Goal: Navigation & Orientation: Find specific page/section

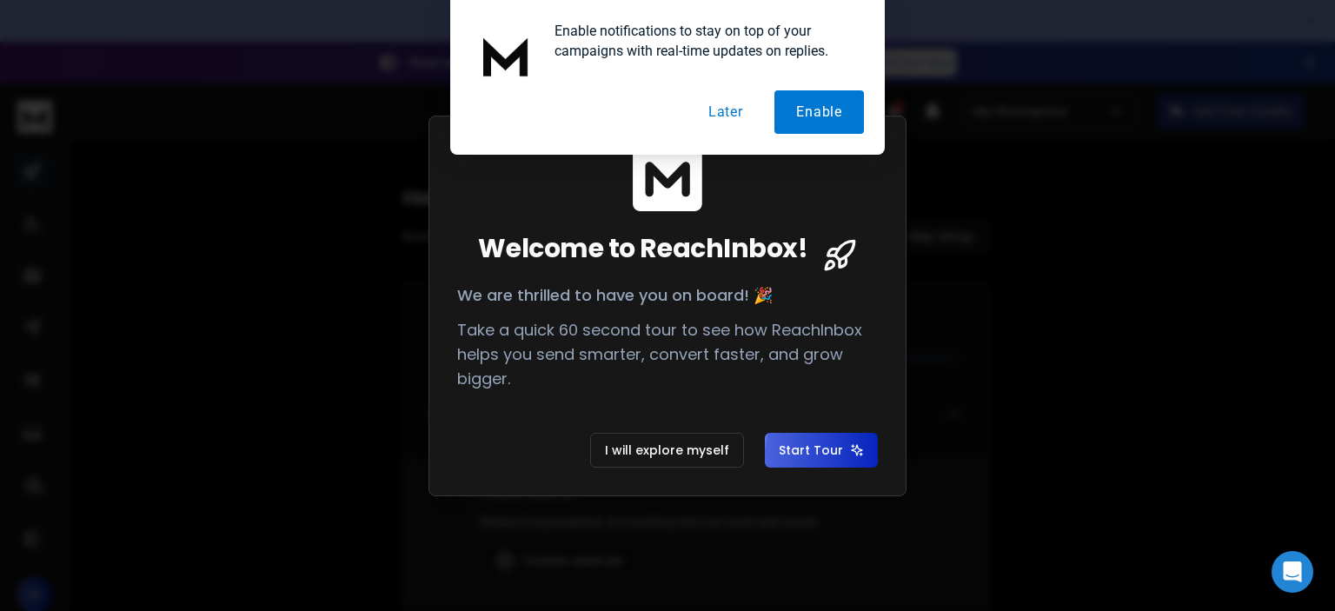
click at [727, 106] on button "Later" at bounding box center [726, 111] width 78 height 43
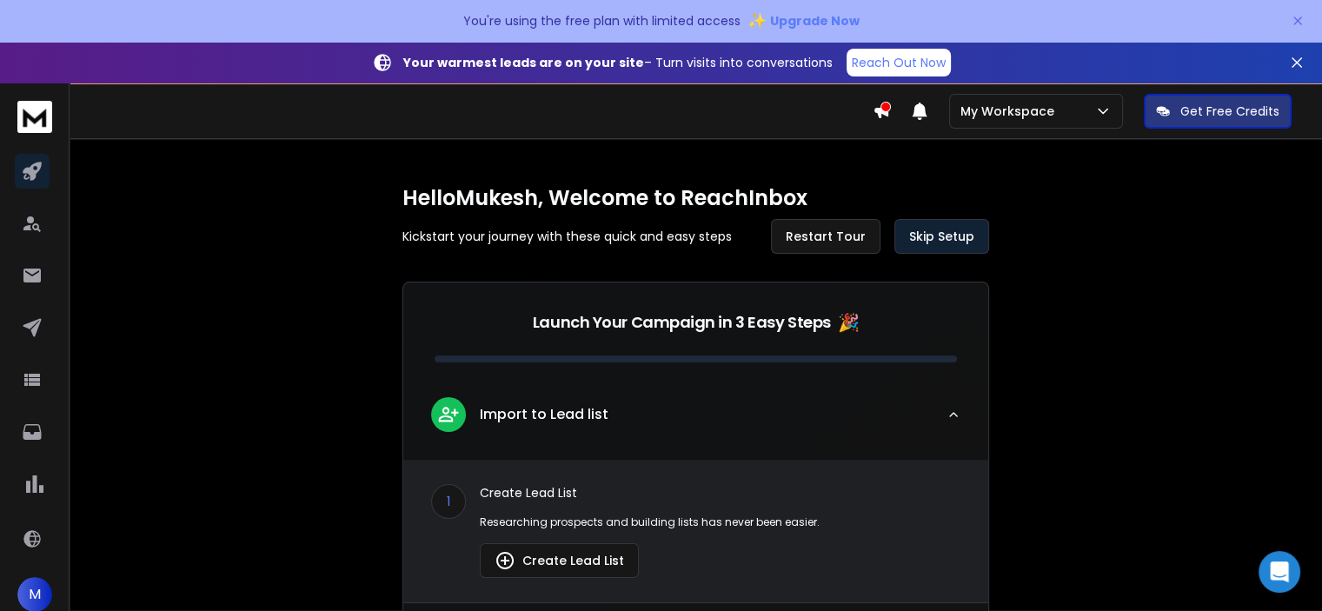
click at [929, 236] on span "Skip Setup" at bounding box center [941, 236] width 65 height 17
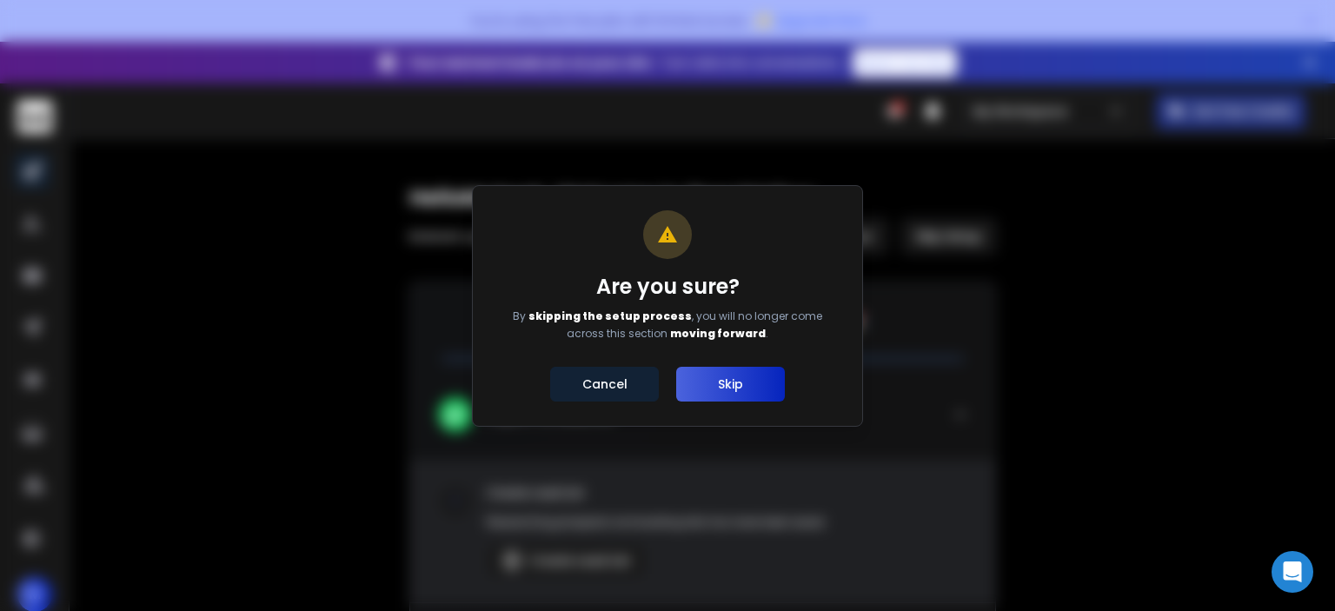
click at [699, 378] on button "Skip" at bounding box center [730, 384] width 109 height 35
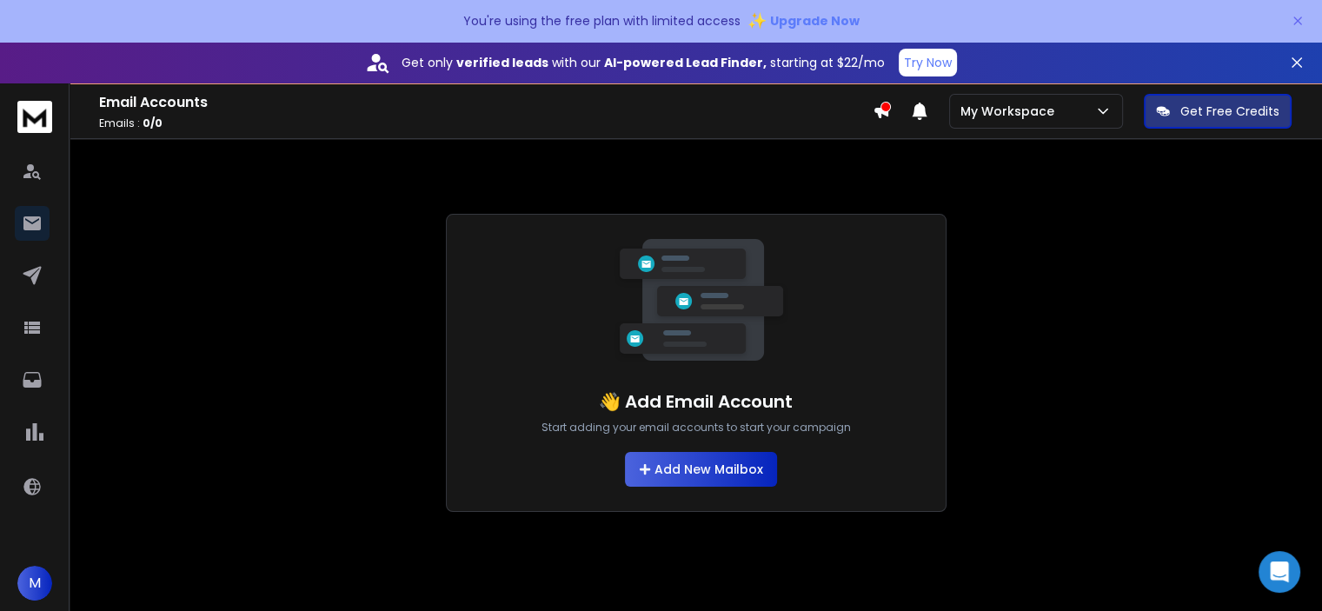
scroll to position [70, 0]
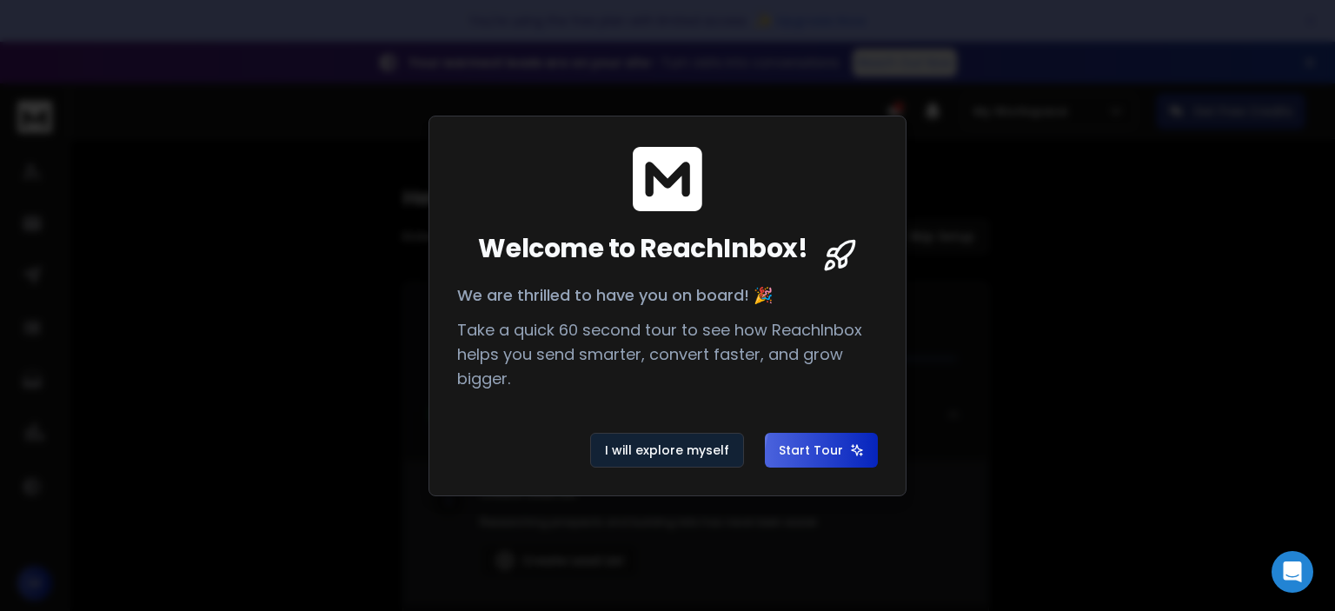
click at [674, 455] on button "I will explore myself" at bounding box center [667, 450] width 154 height 35
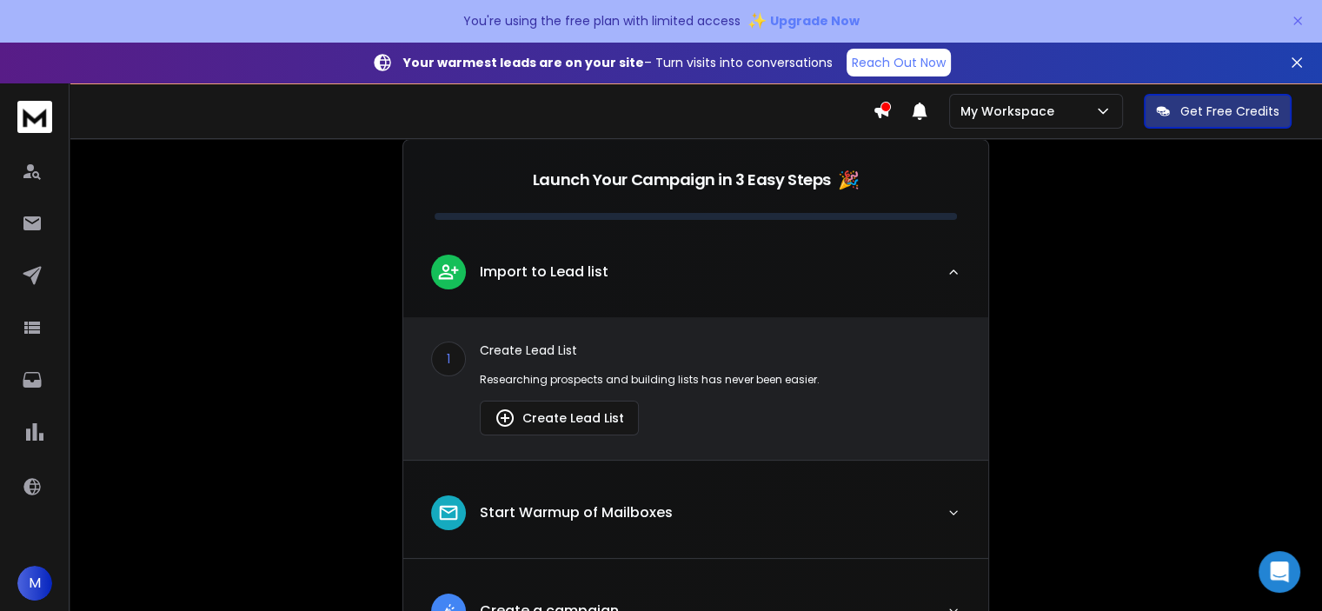
scroll to position [233, 0]
